Goal: Task Accomplishment & Management: Use online tool/utility

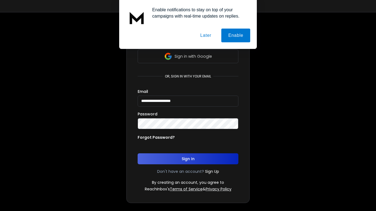
type input "**********"
click at [188, 159] on button "Sign In" at bounding box center [188, 159] width 101 height 11
